Goal: Task Accomplishment & Management: Manage account settings

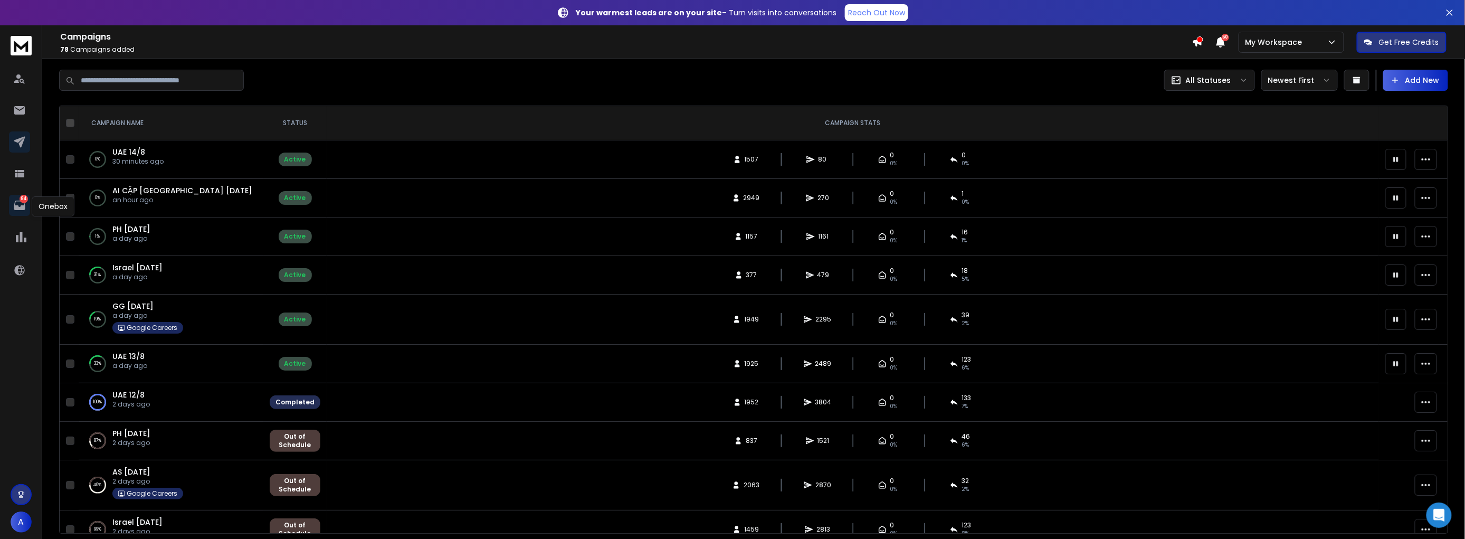
click at [20, 203] on p "84" at bounding box center [24, 199] width 8 height 8
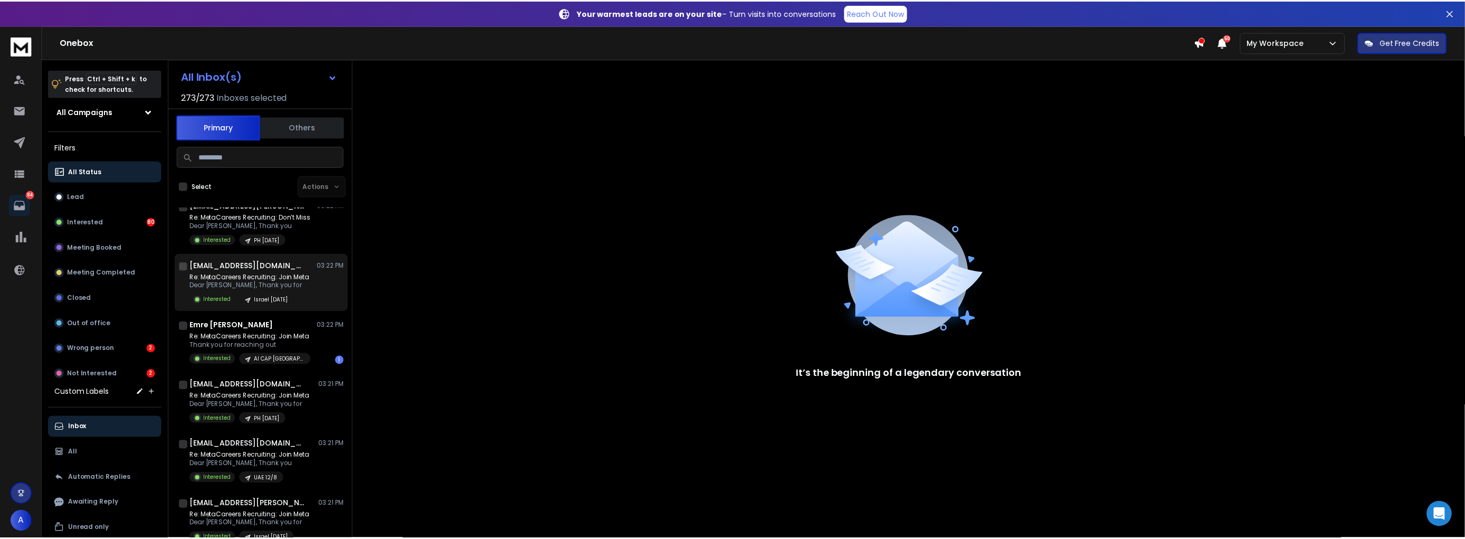
scroll to position [1348, 0]
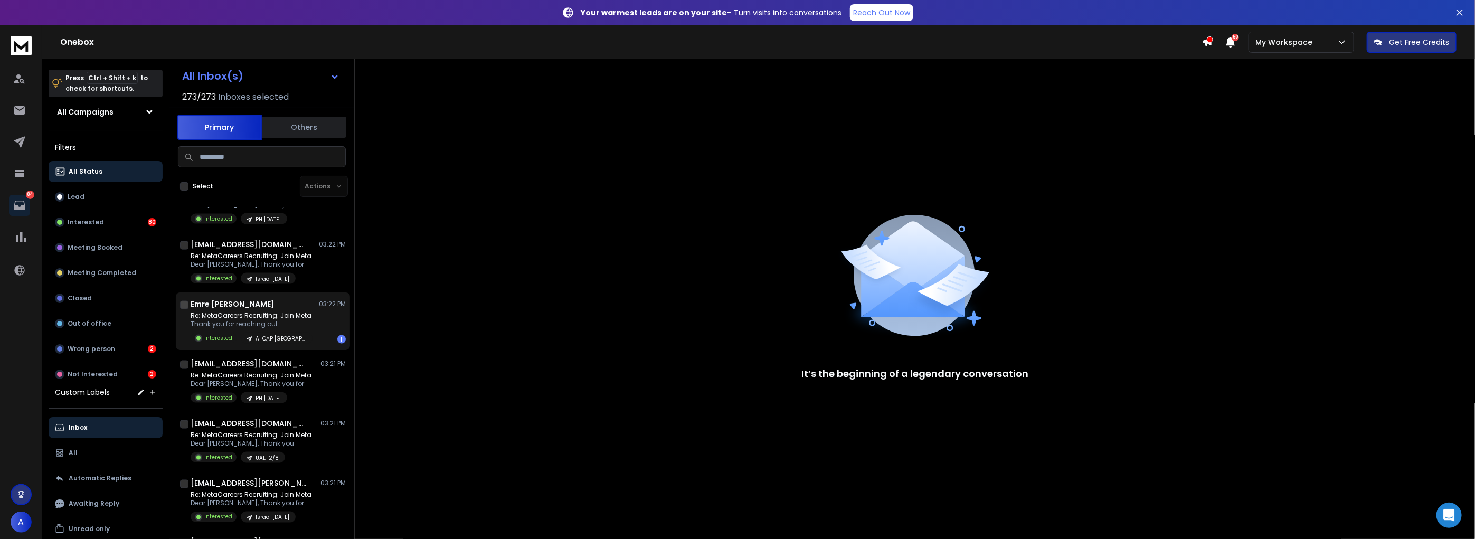
click at [255, 311] on p "Re: MetaCareers Recruiting: Join Meta" at bounding box center [252, 315] width 122 height 8
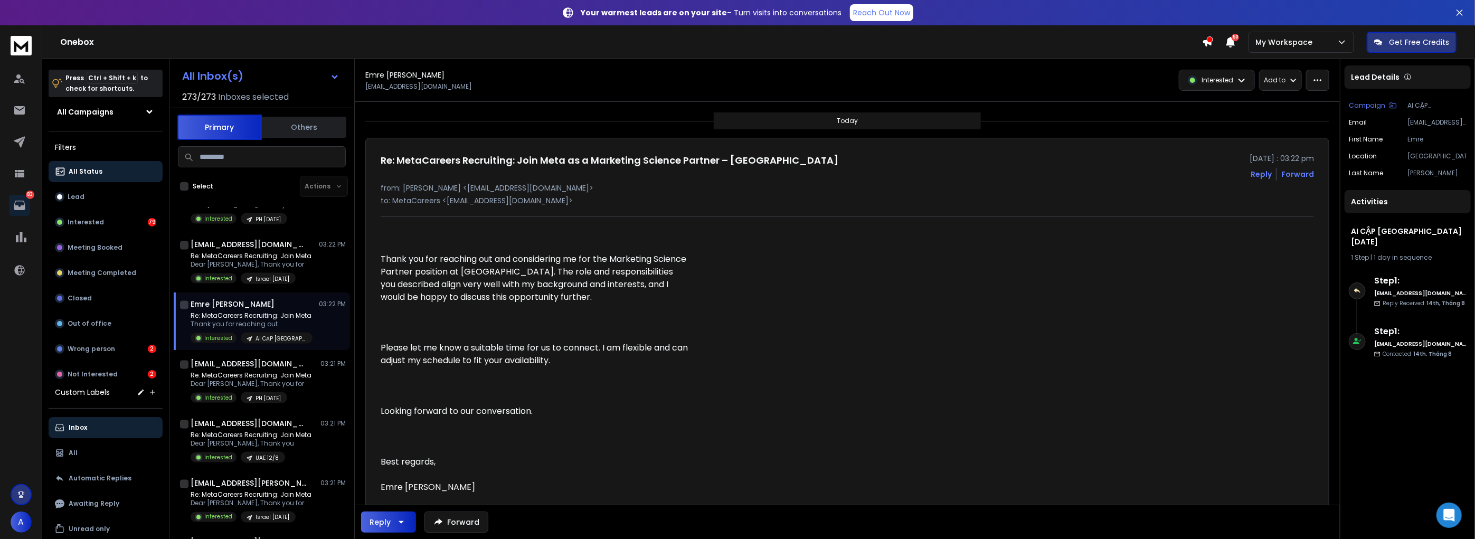
click at [408, 88] on p "emreberkay.kaya@gmail.com" at bounding box center [418, 86] width 107 height 8
click at [1319, 81] on icon "button" at bounding box center [1317, 79] width 9 height 9
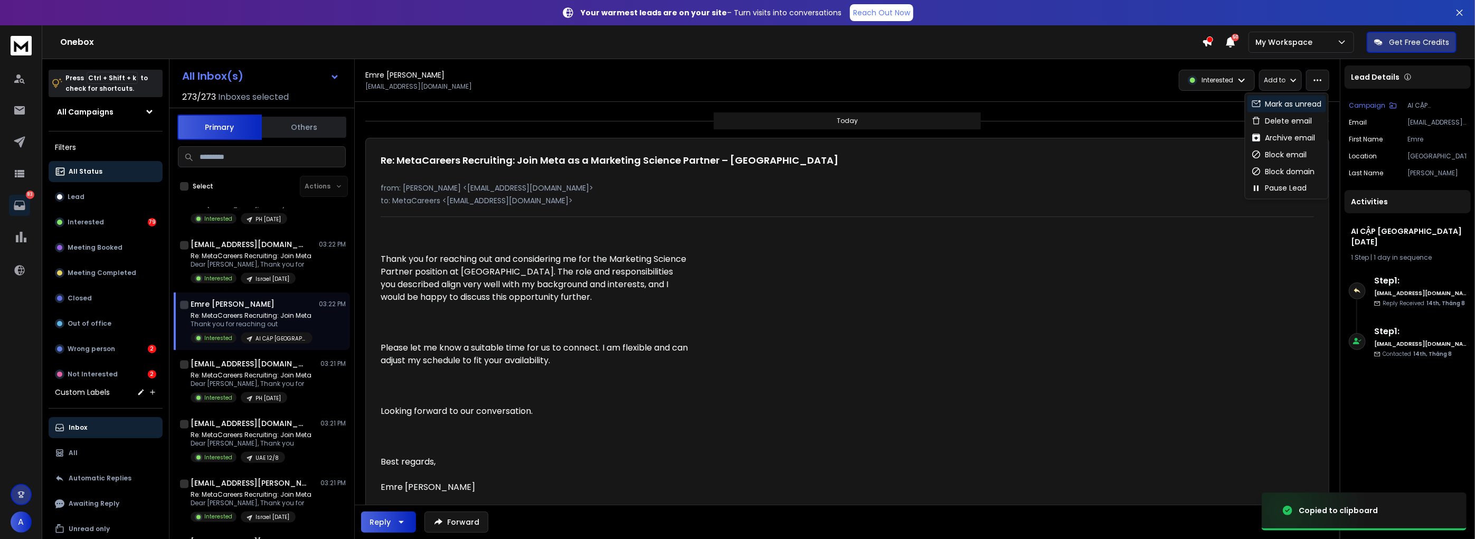
click at [1267, 101] on div "Mark as unread" at bounding box center [1286, 104] width 70 height 11
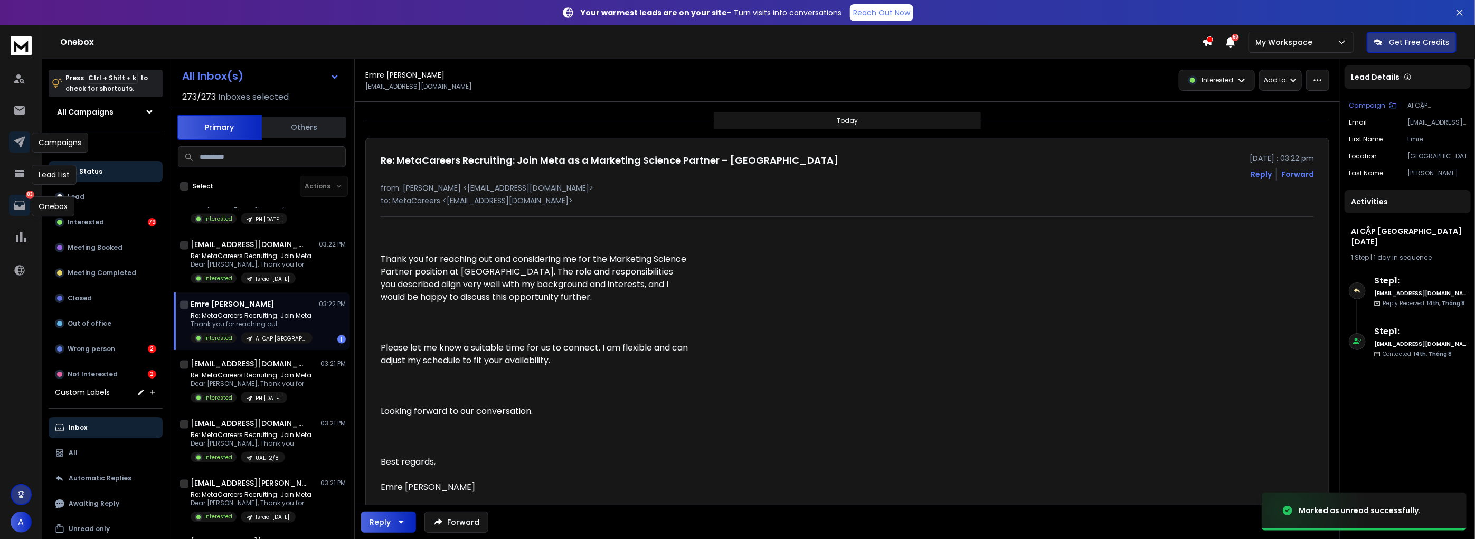
click at [14, 138] on icon at bounding box center [19, 142] width 13 height 13
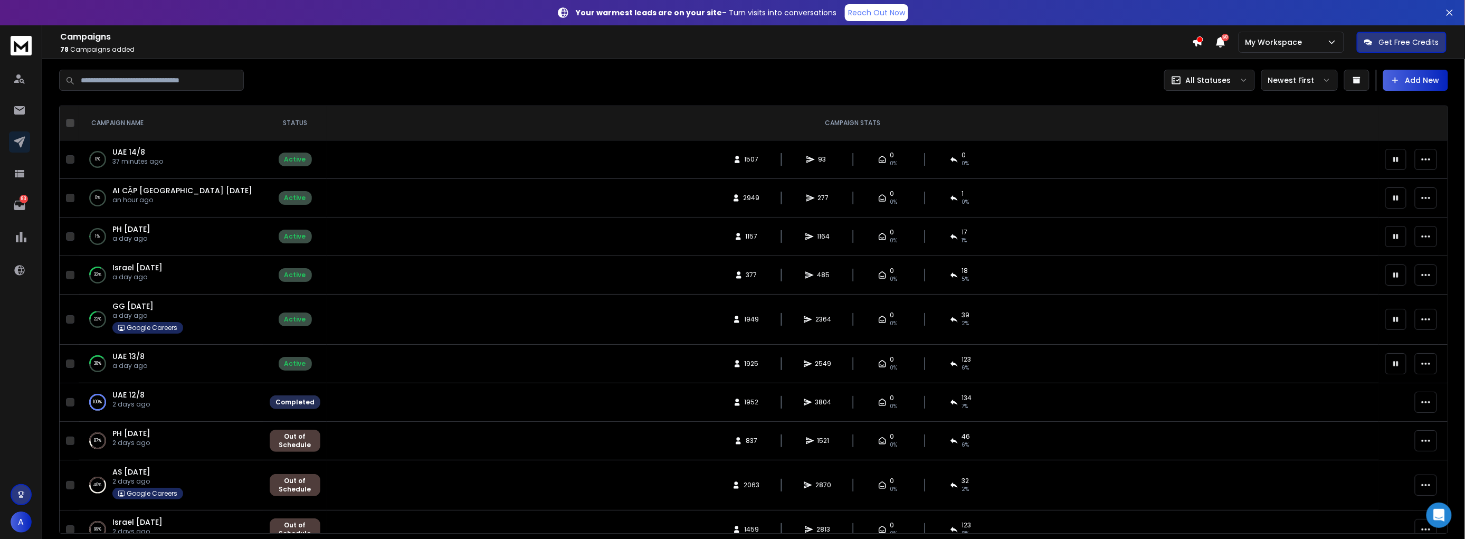
click at [714, 98] on div "Campaigns 78 Campaigns Added All Statuses Newest First Add New CAMPAIGN NAME ST…" at bounding box center [753, 302] width 1389 height 464
